Goal: Task Accomplishment & Management: Manage account settings

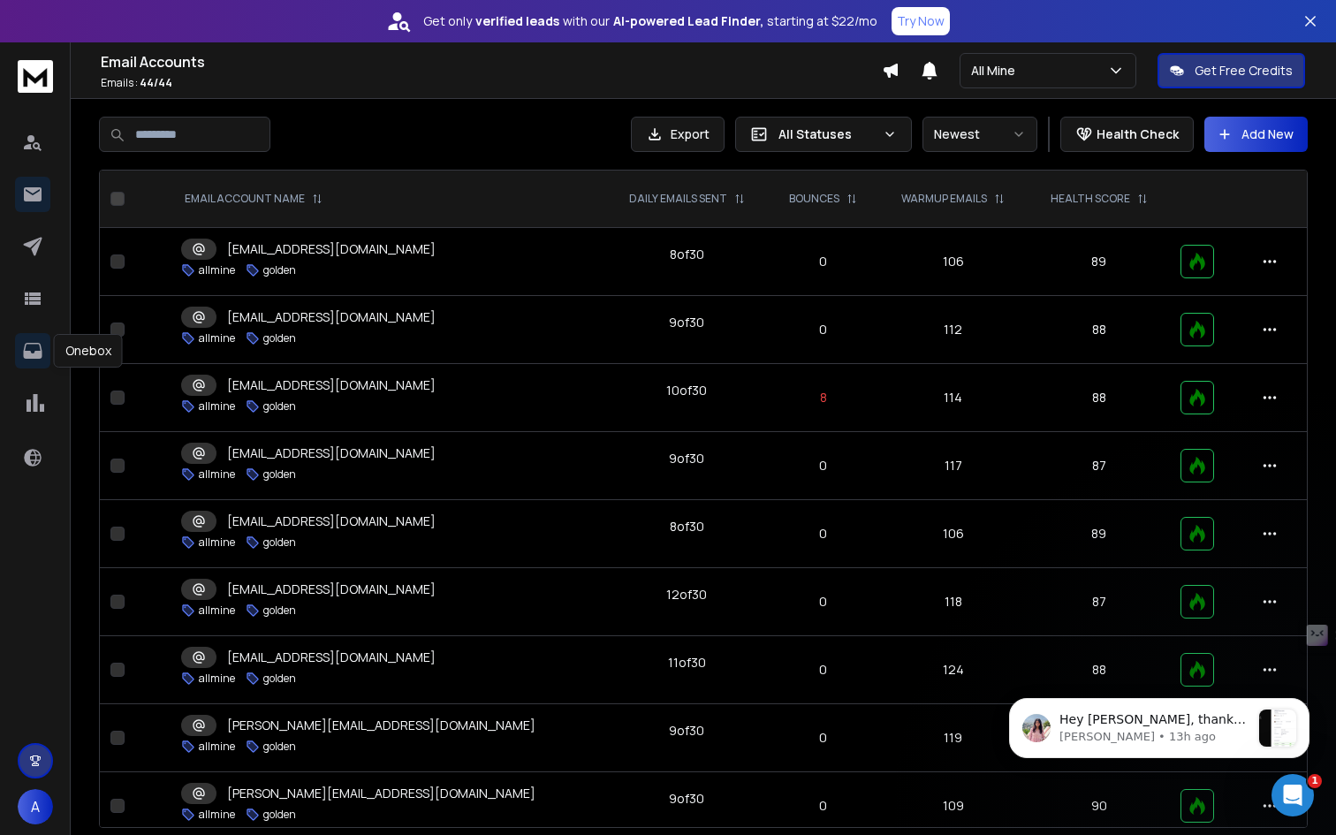
click at [40, 350] on icon at bounding box center [32, 351] width 19 height 16
click at [780, 401] on p "8" at bounding box center [824, 398] width 88 height 18
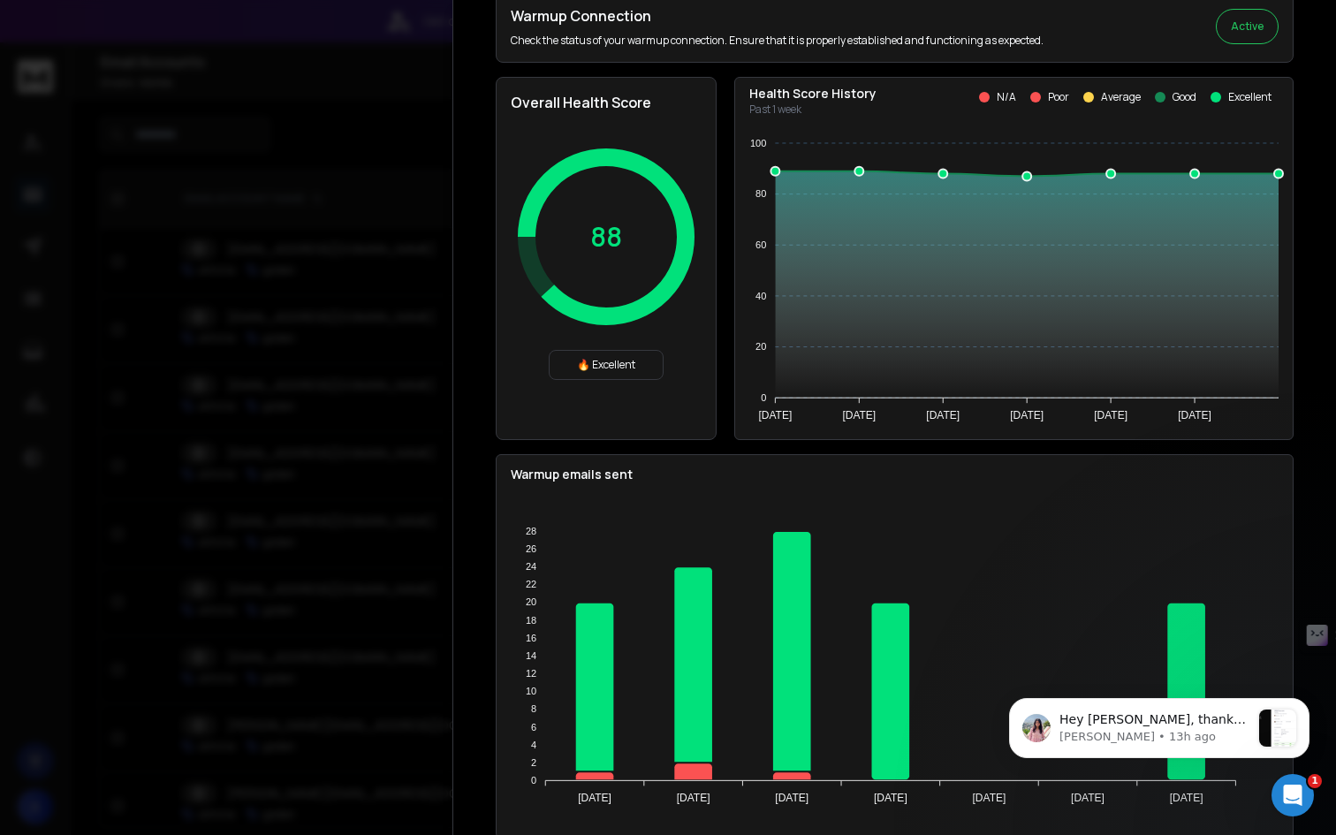
scroll to position [653, 0]
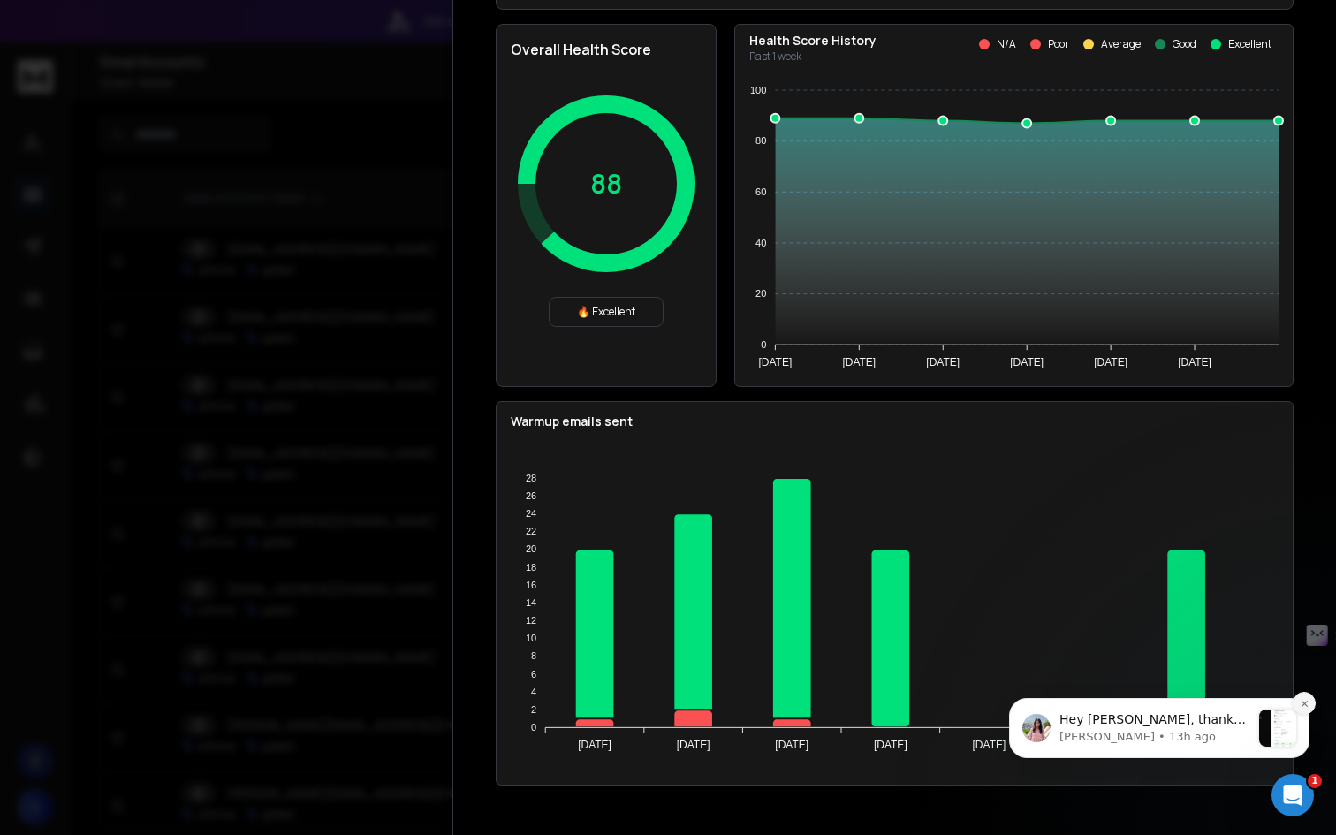
click at [1307, 702] on icon "Dismiss notification" at bounding box center [1305, 704] width 10 height 10
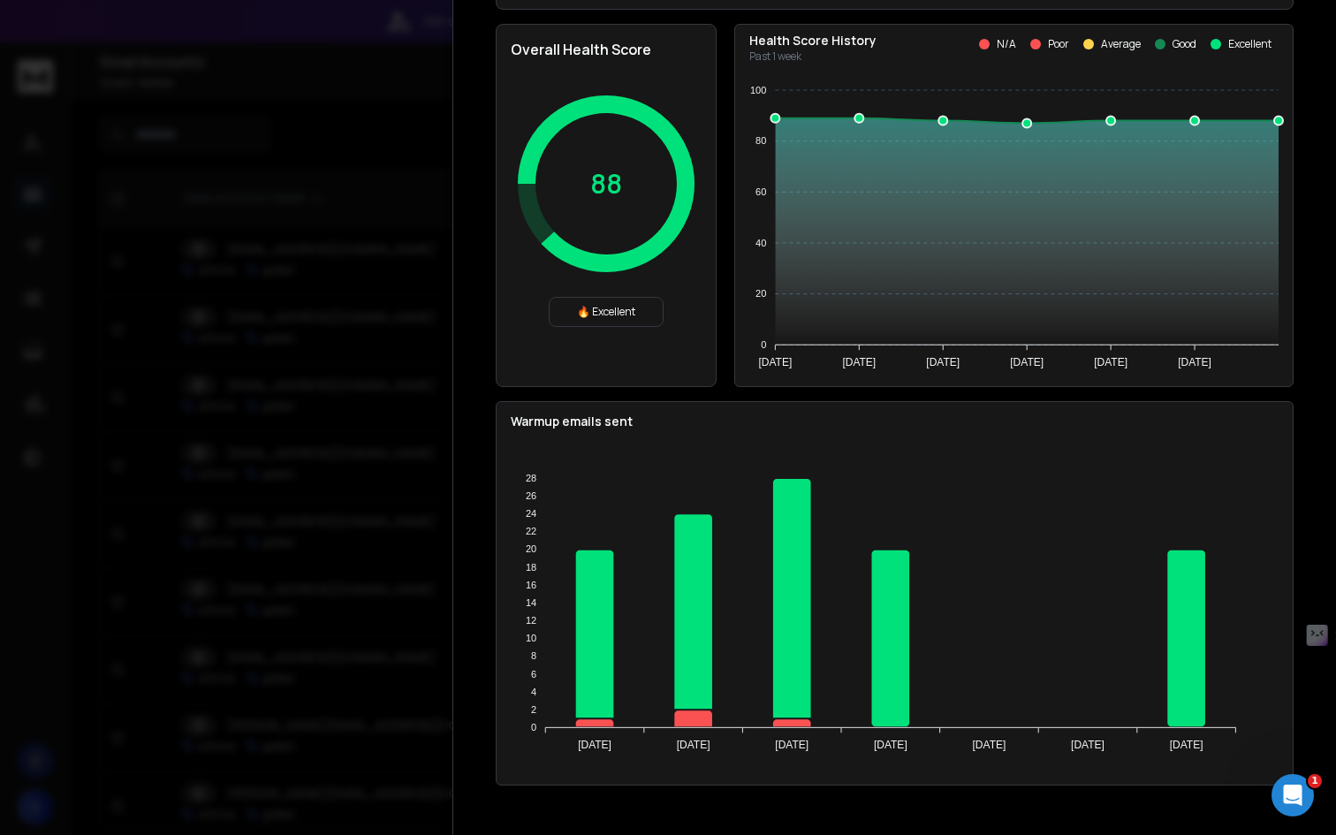
click at [182, 594] on div at bounding box center [668, 417] width 1336 height 835
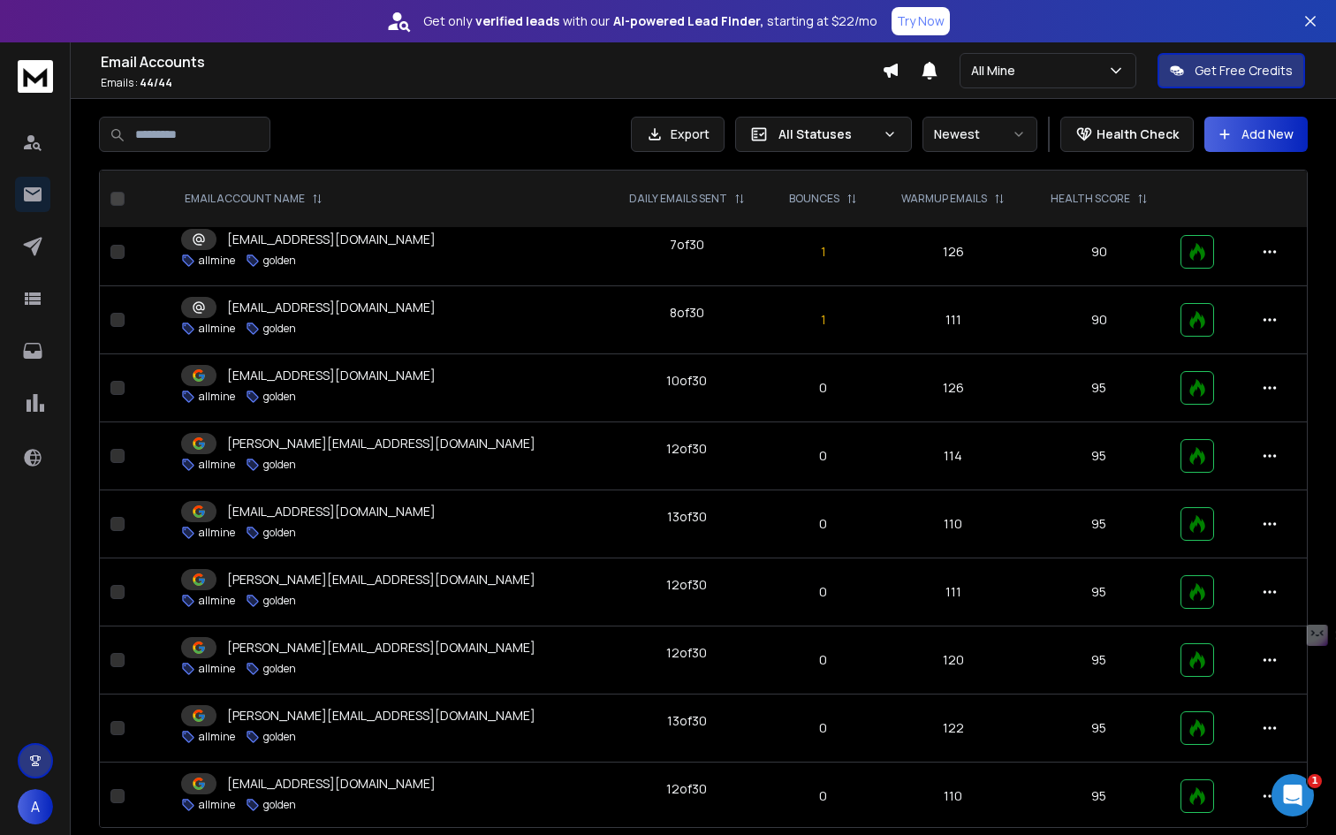
scroll to position [2247, 0]
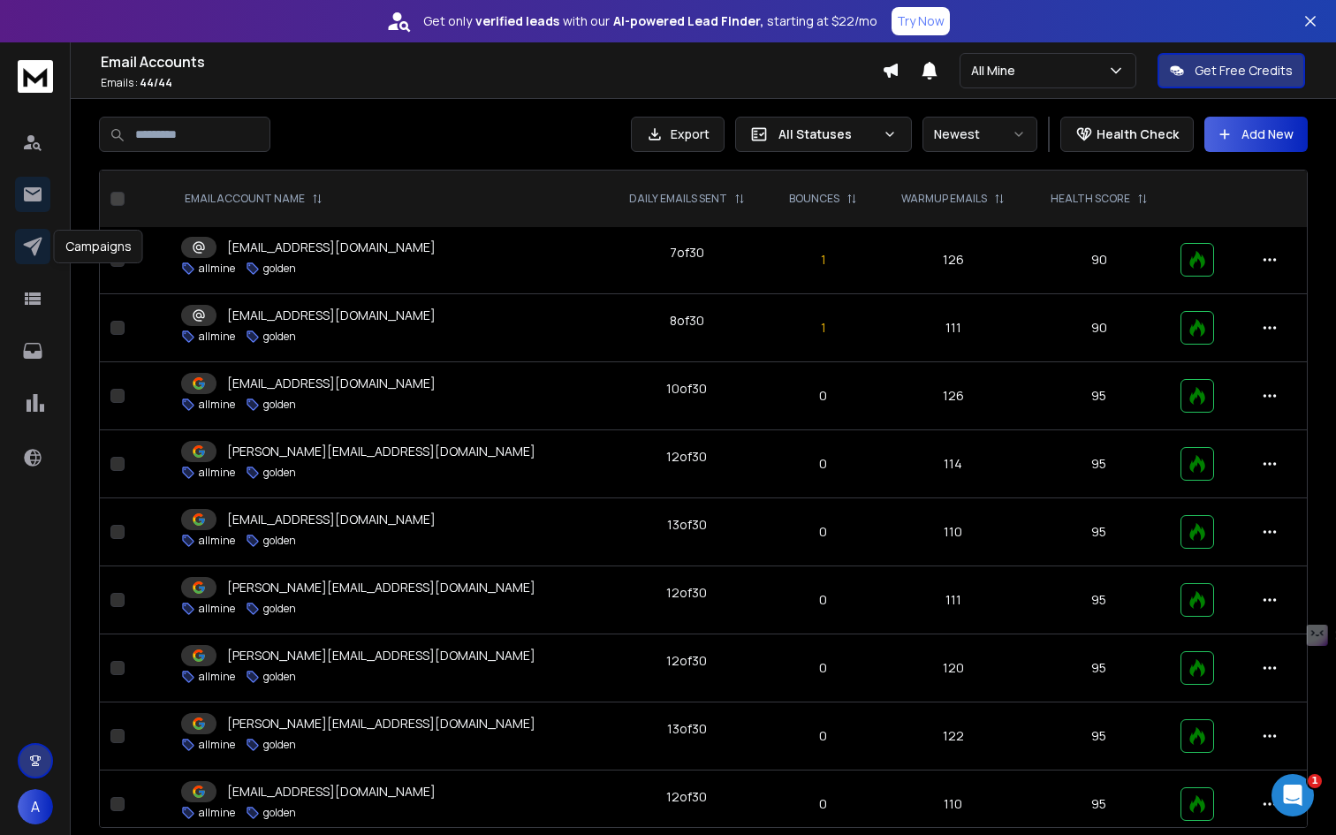
click at [30, 243] on icon at bounding box center [32, 246] width 19 height 19
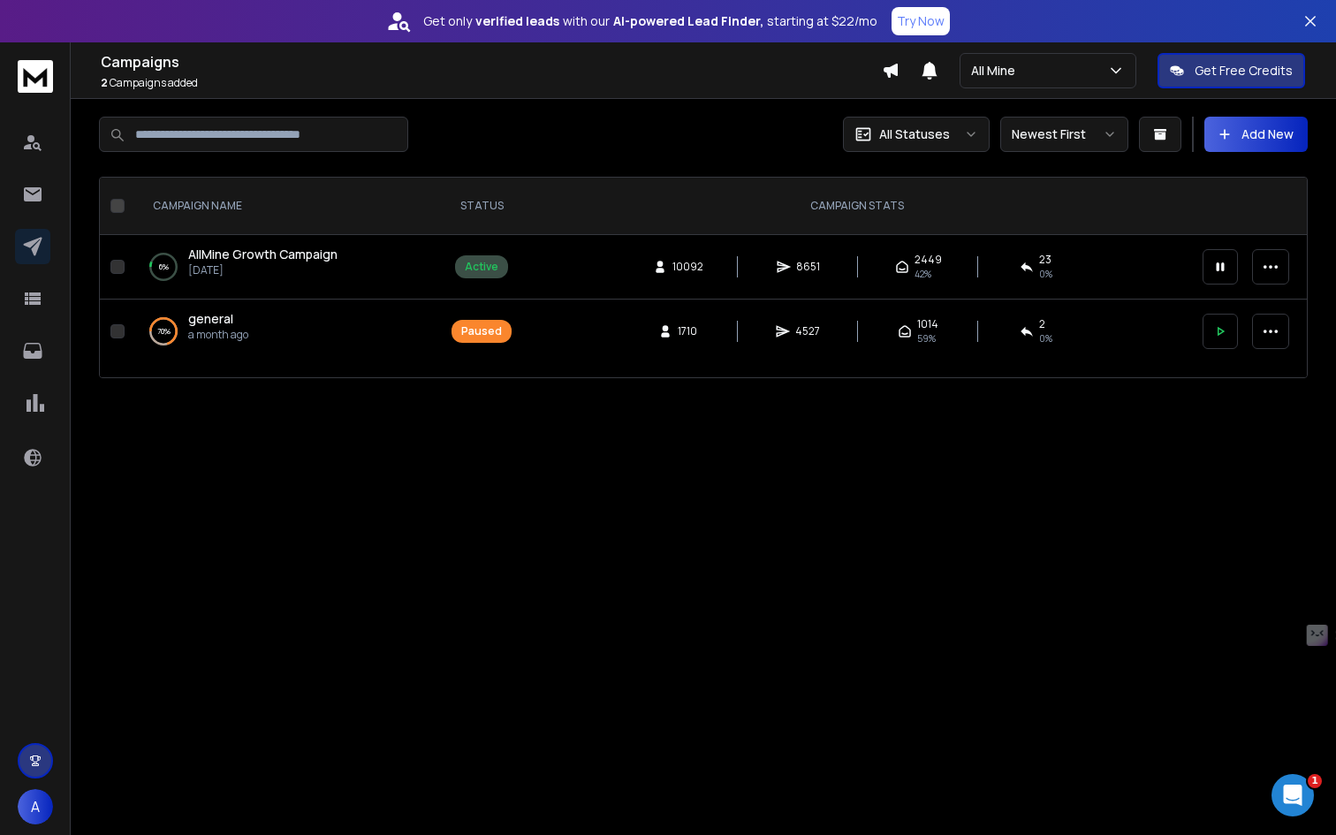
click at [390, 263] on div "6 % AllMine Growth Campaign [DATE]" at bounding box center [286, 267] width 274 height 42
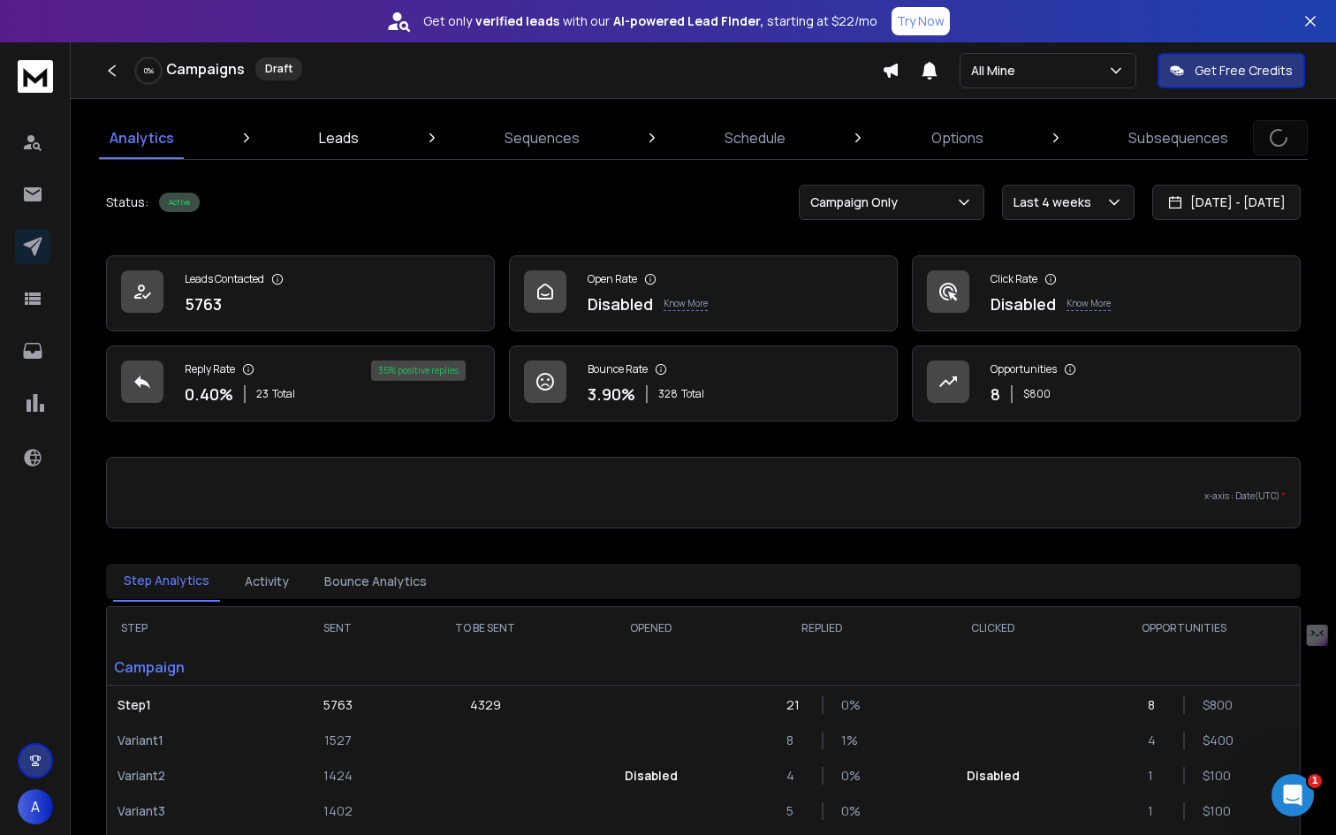
click at [336, 139] on p "Leads" at bounding box center [339, 137] width 40 height 21
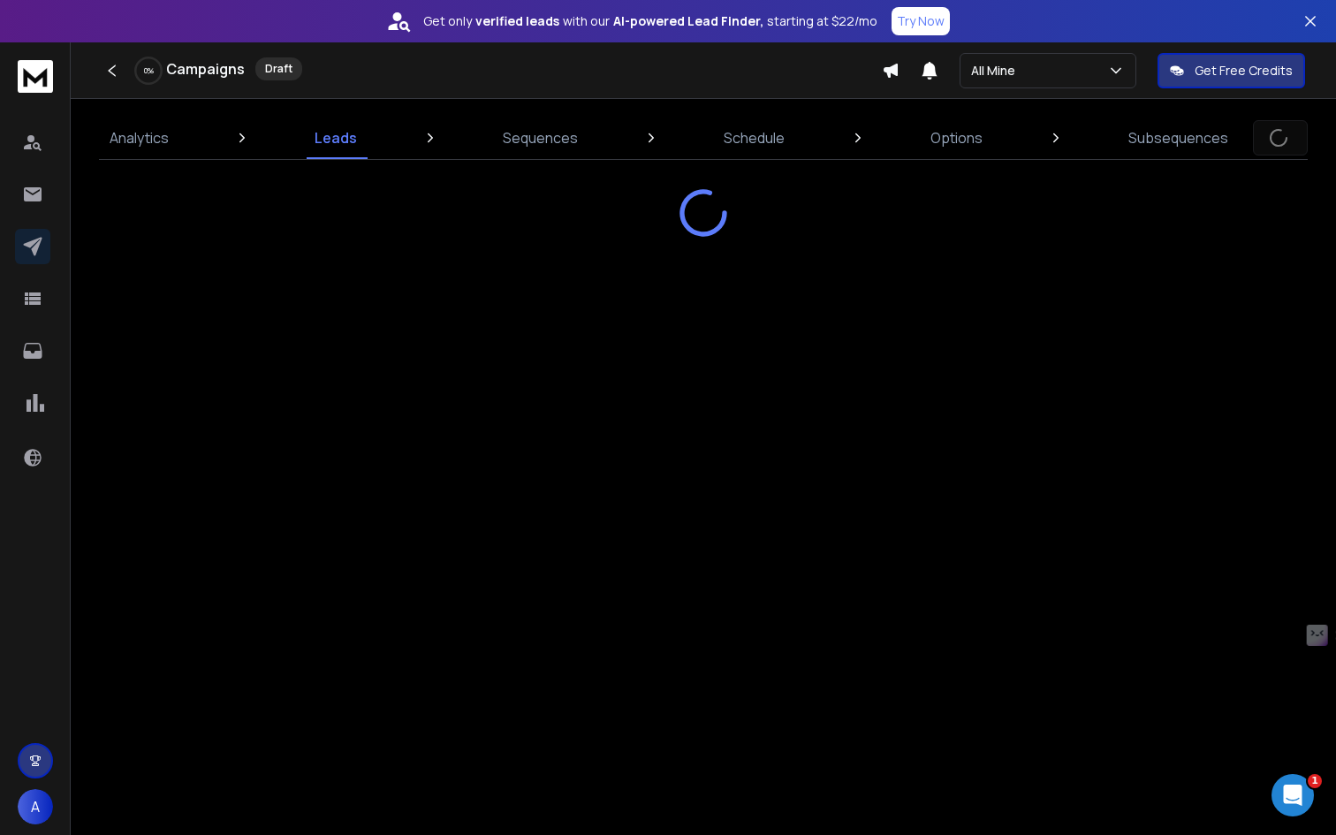
click at [186, 144] on div "Analytics Leads Sequences Schedule Options Subsequences" at bounding box center [669, 138] width 1140 height 42
click at [156, 144] on p "Analytics" at bounding box center [139, 137] width 59 height 21
click at [156, 144] on p "Analytics" at bounding box center [142, 137] width 65 height 21
click at [146, 147] on p "Analytics" at bounding box center [142, 137] width 65 height 21
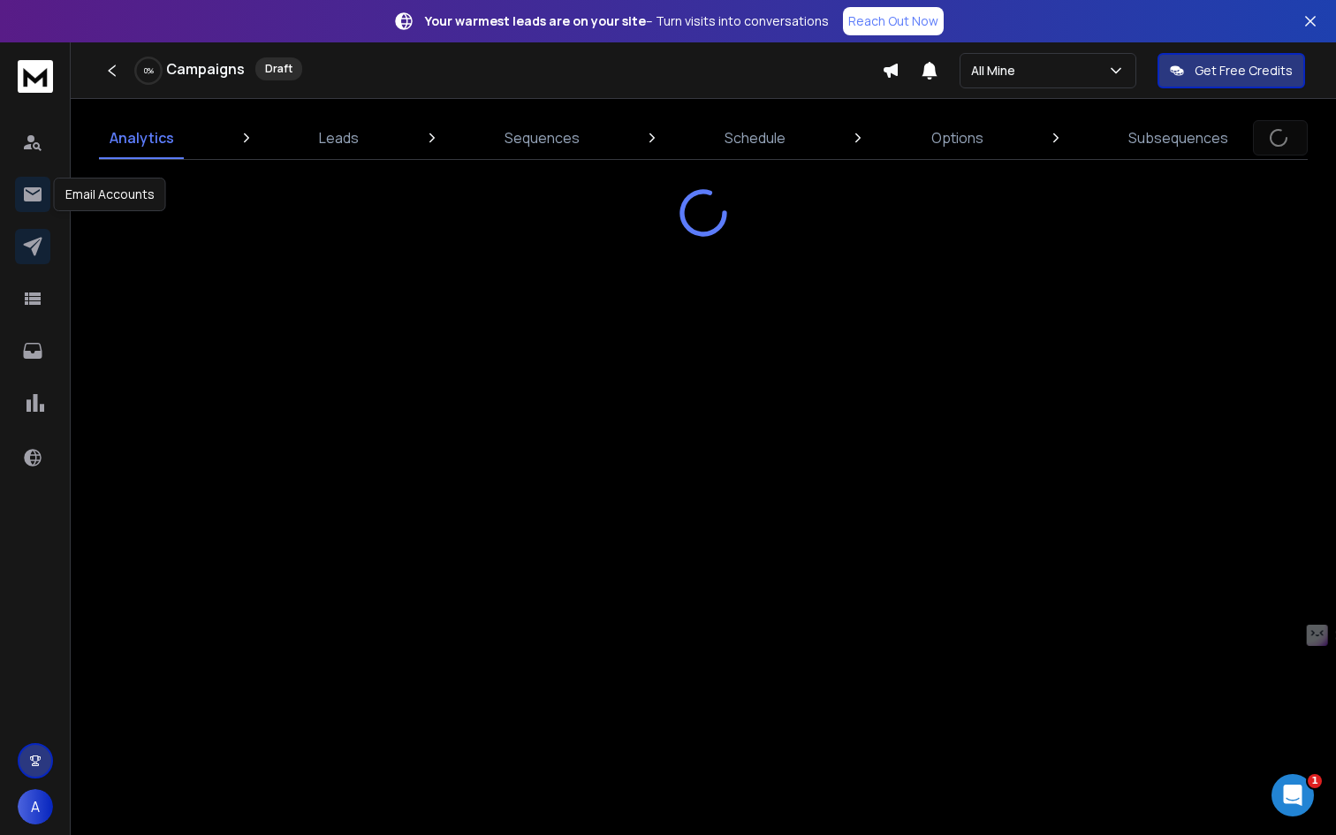
click at [26, 194] on icon at bounding box center [33, 194] width 18 height 14
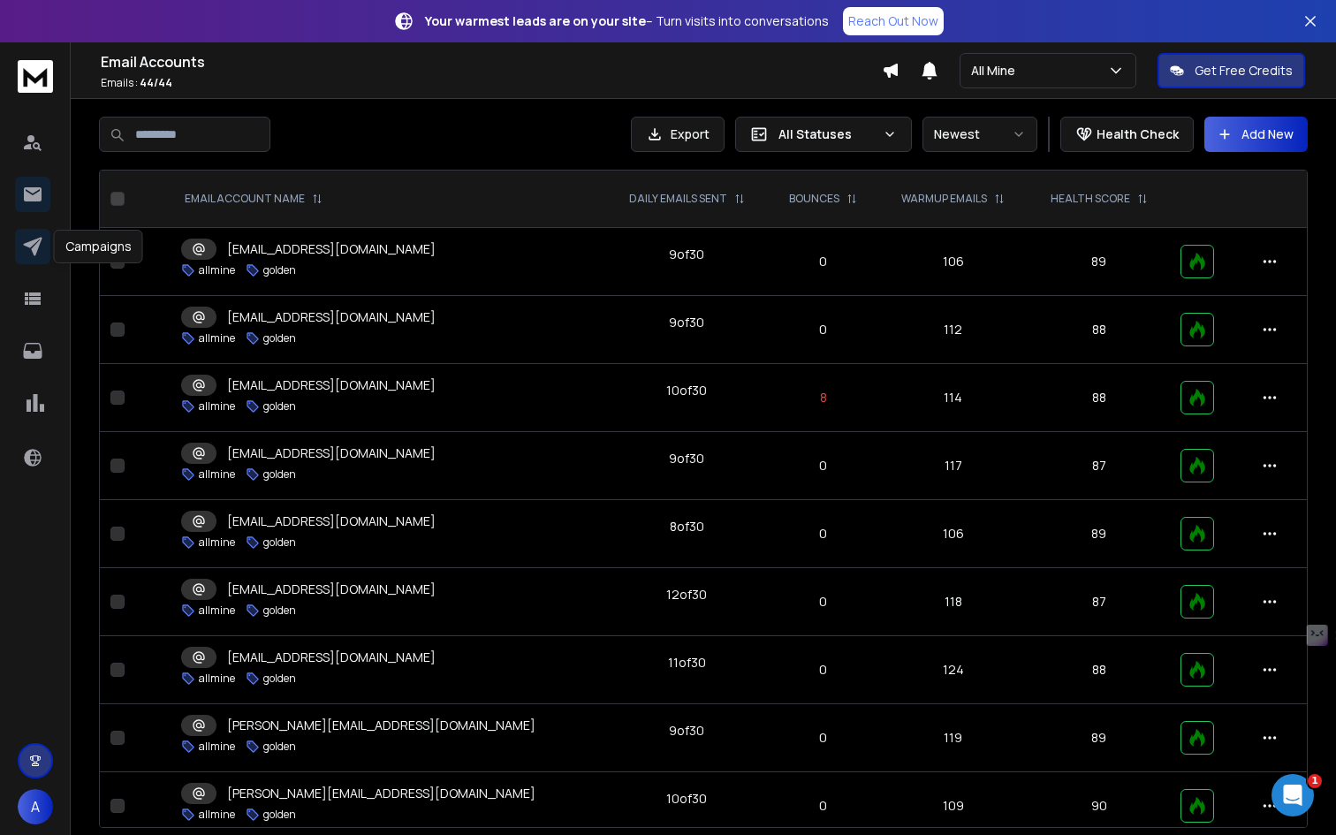
click at [38, 251] on icon at bounding box center [32, 246] width 21 height 21
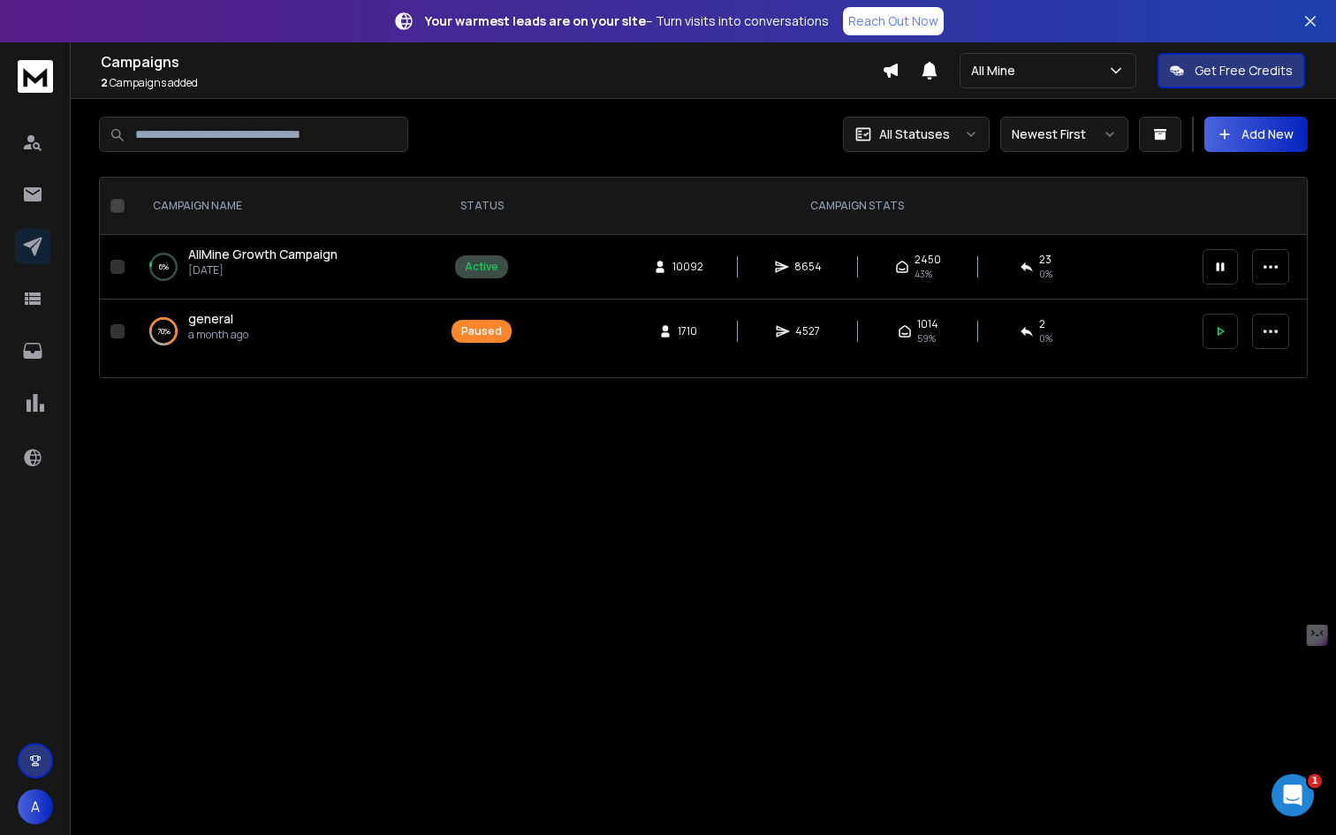
click at [264, 252] on span "AllMine Growth Campaign" at bounding box center [262, 254] width 149 height 17
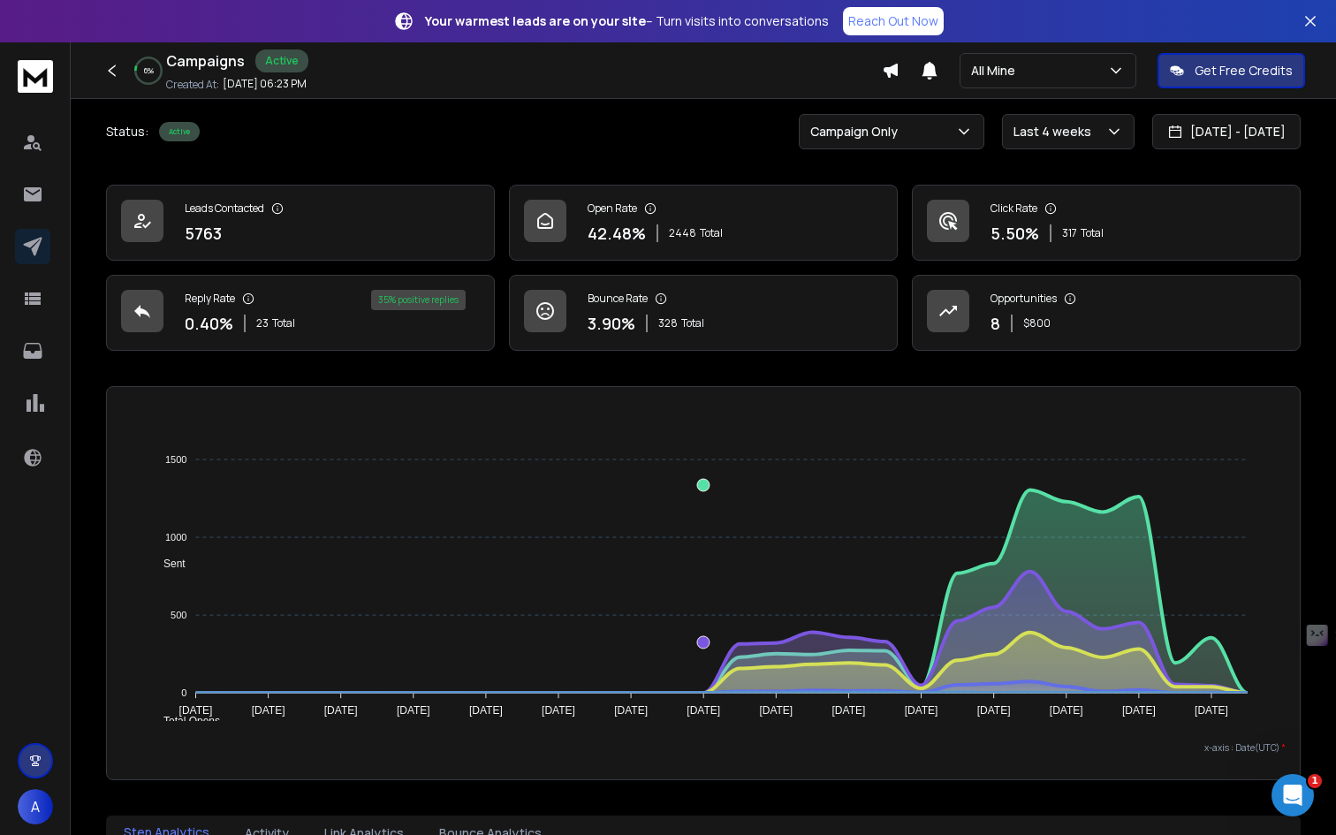
scroll to position [124, 0]
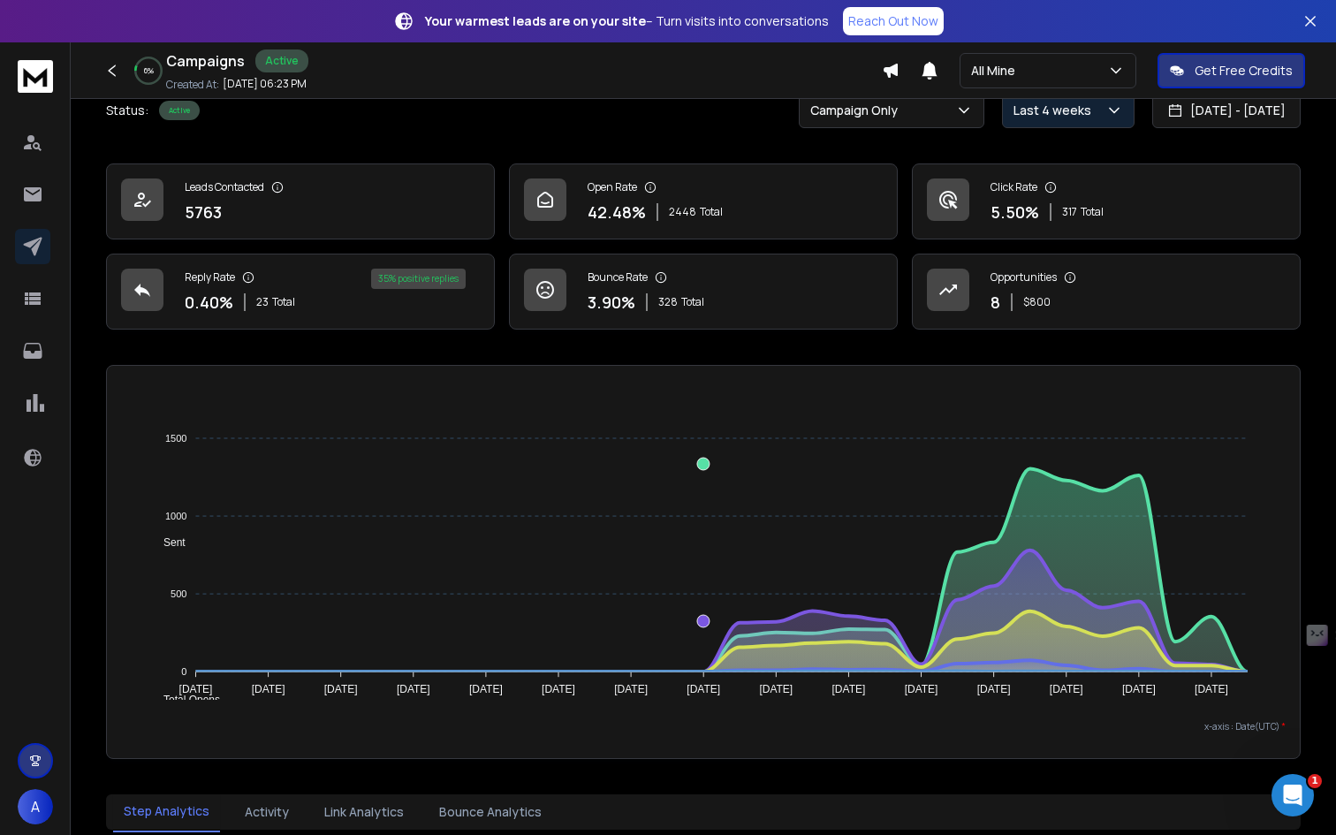
click at [1014, 110] on p "Last 4 weeks" at bounding box center [1056, 111] width 85 height 18
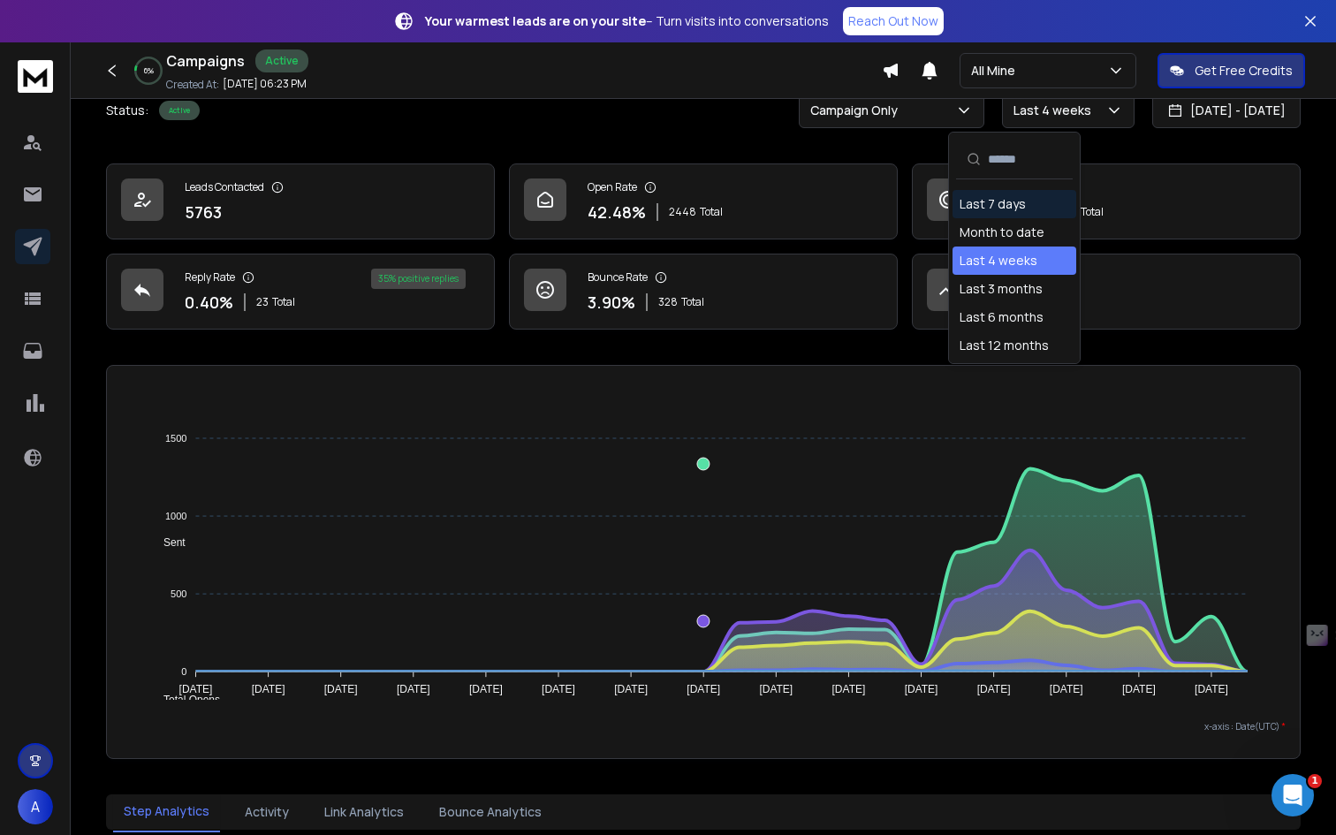
click at [977, 212] on div "Last 7 days" at bounding box center [993, 204] width 66 height 18
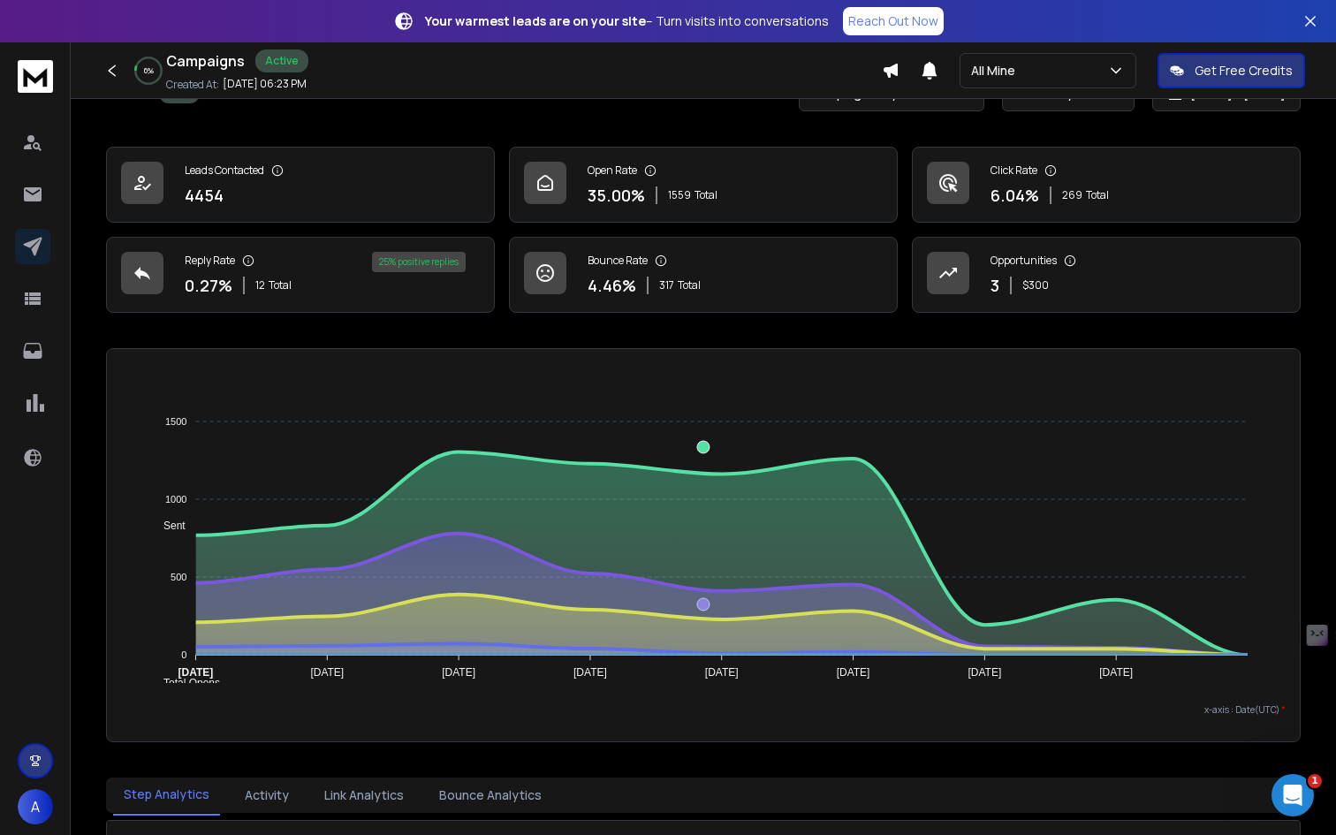
scroll to position [147, 0]
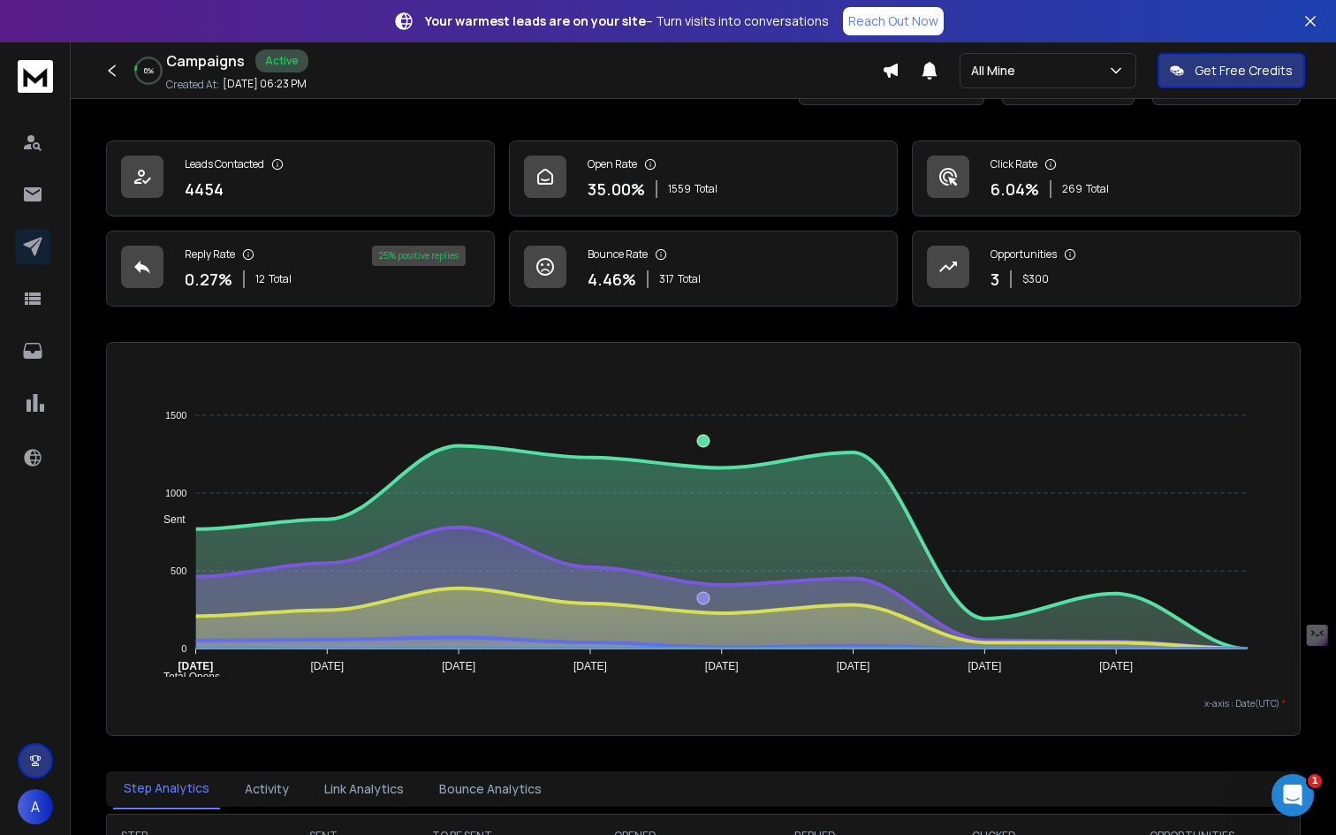
click at [10, 352] on div "A" at bounding box center [35, 442] width 71 height 800
click at [15, 354] on link at bounding box center [32, 350] width 35 height 35
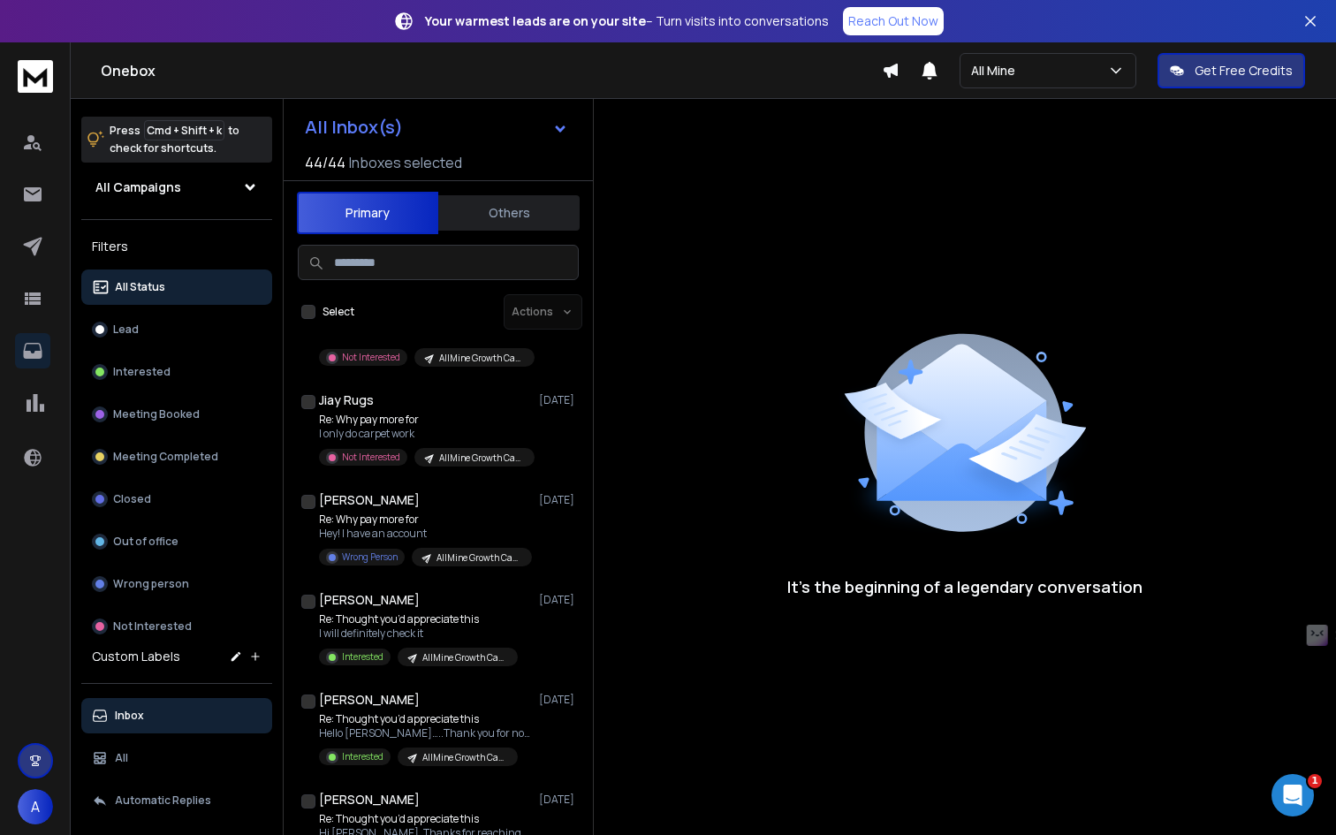
scroll to position [171, 0]
click at [1284, 788] on icon "Open Intercom Messenger" at bounding box center [1290, 793] width 29 height 29
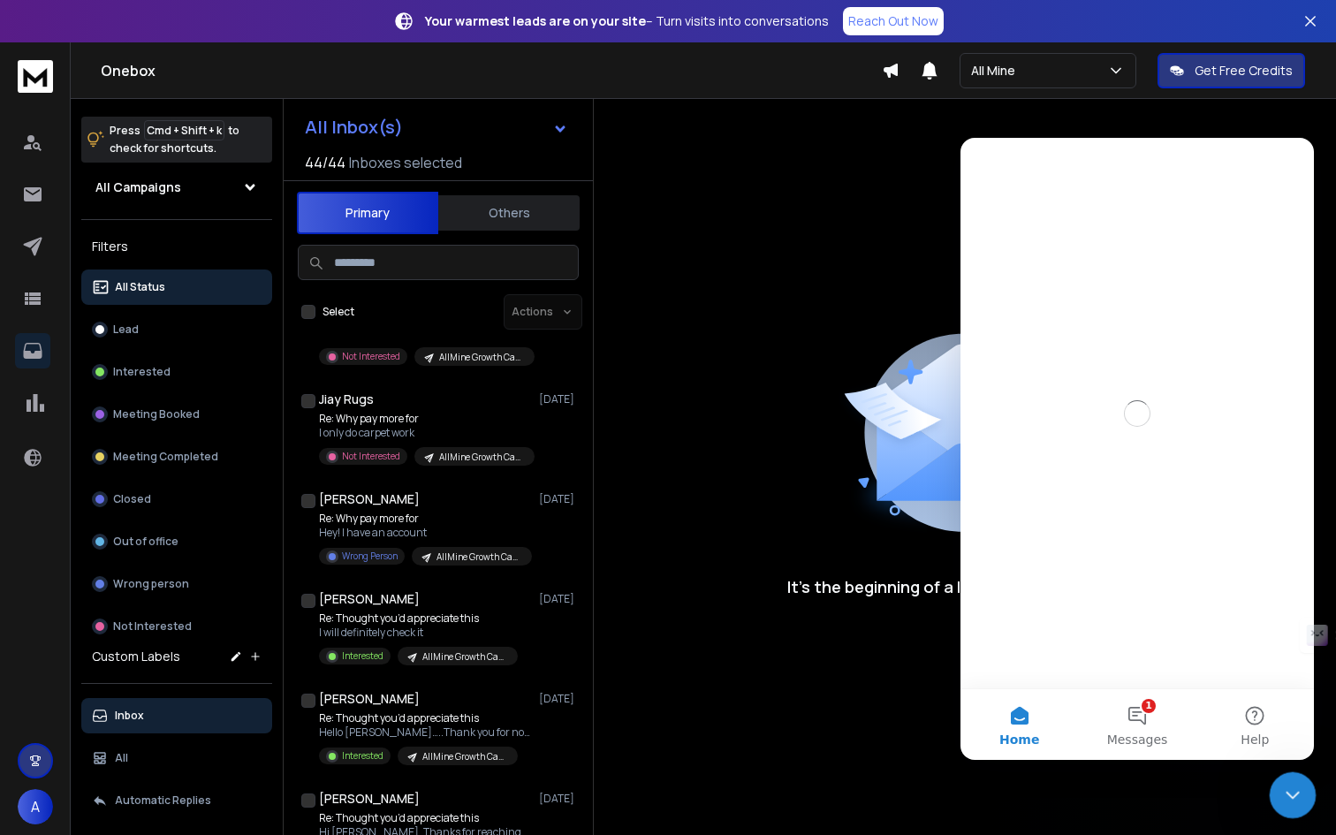
scroll to position [0, 0]
